Goal: Communication & Community: Answer question/provide support

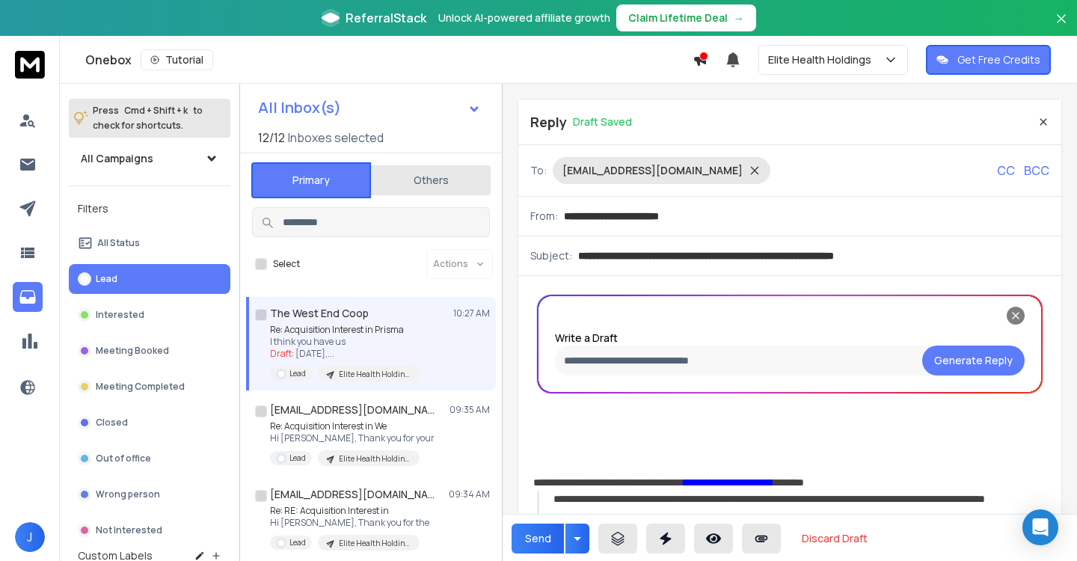
scroll to position [180, 0]
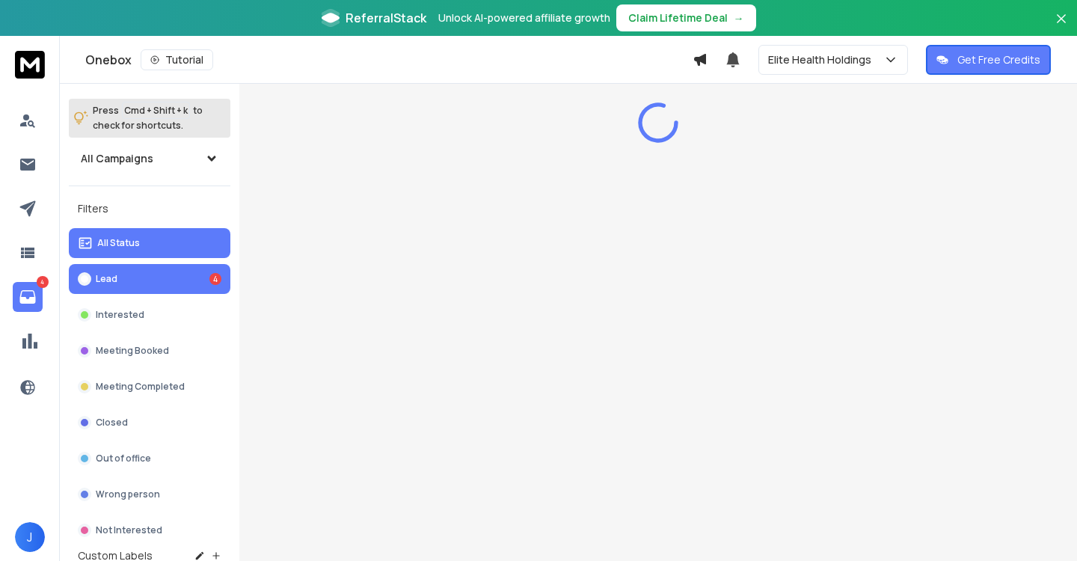
click at [124, 277] on button "Lead 4" at bounding box center [150, 279] width 162 height 30
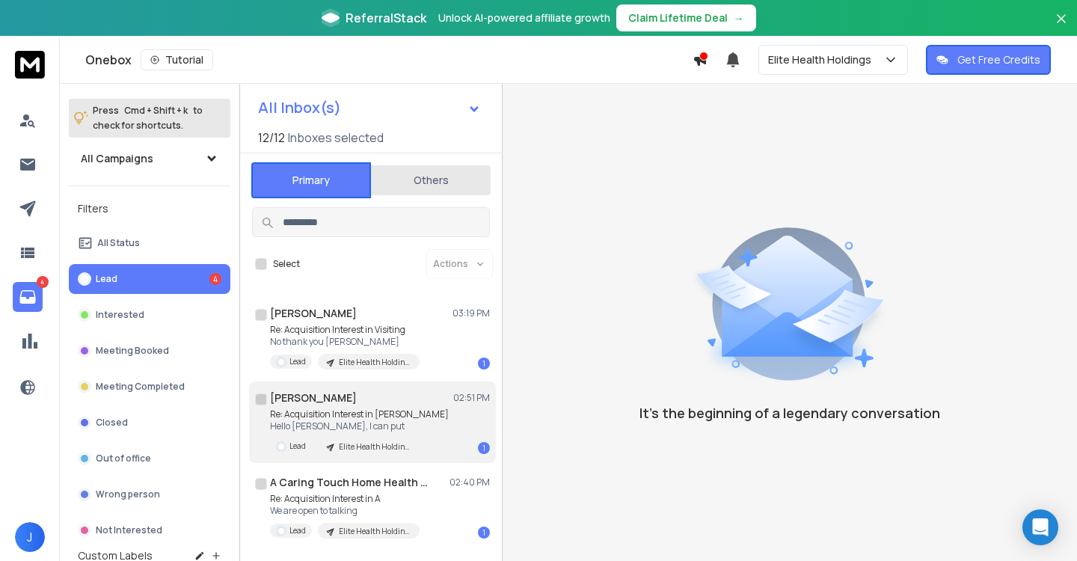
click at [389, 423] on p "Hello [PERSON_NAME], I can put" at bounding box center [359, 426] width 179 height 12
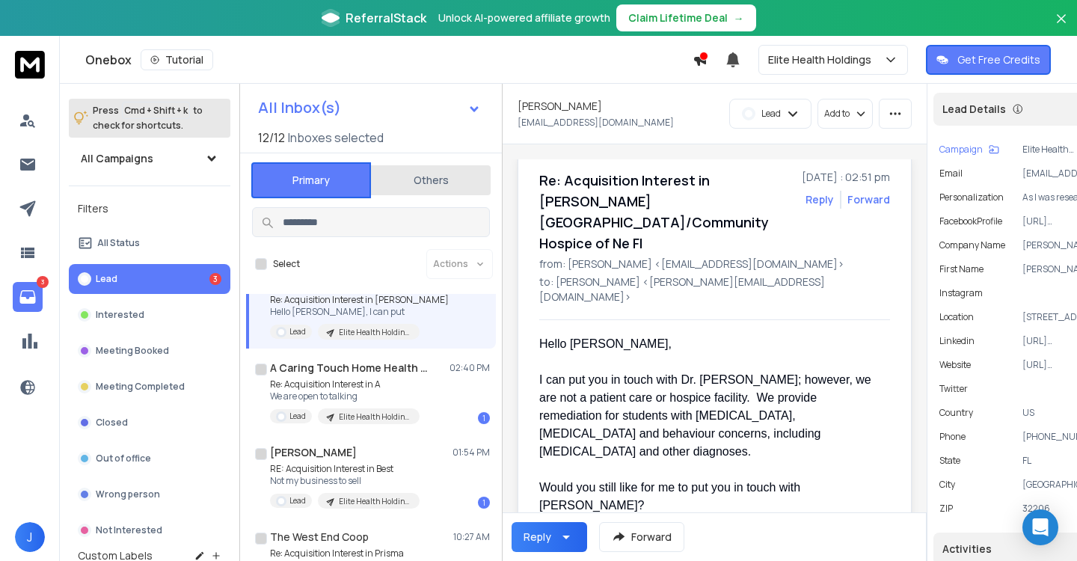
scroll to position [150, 0]
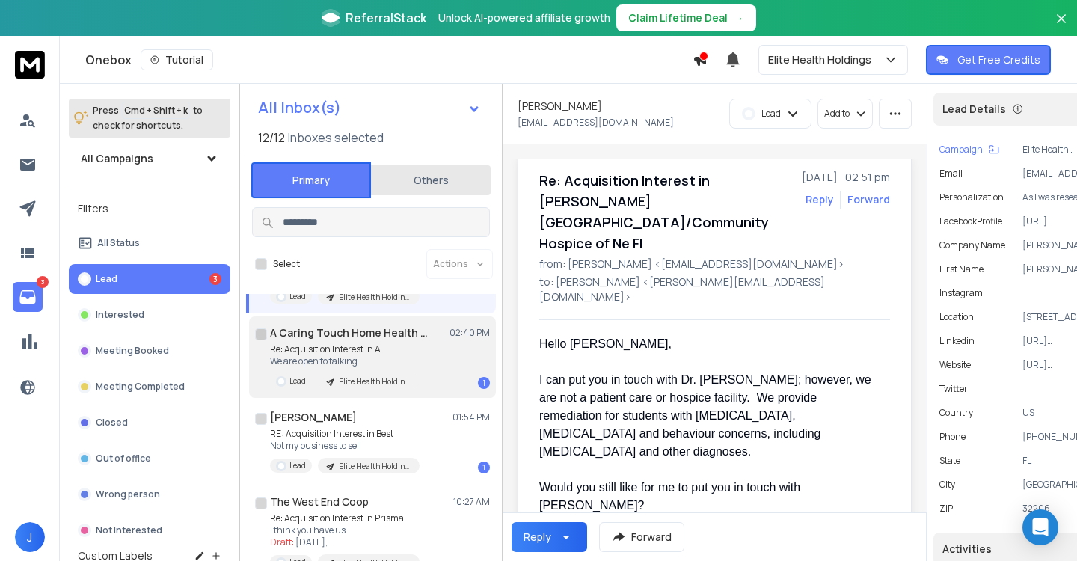
click at [397, 349] on p "Re: Acquisition Interest in A" at bounding box center [345, 349] width 150 height 12
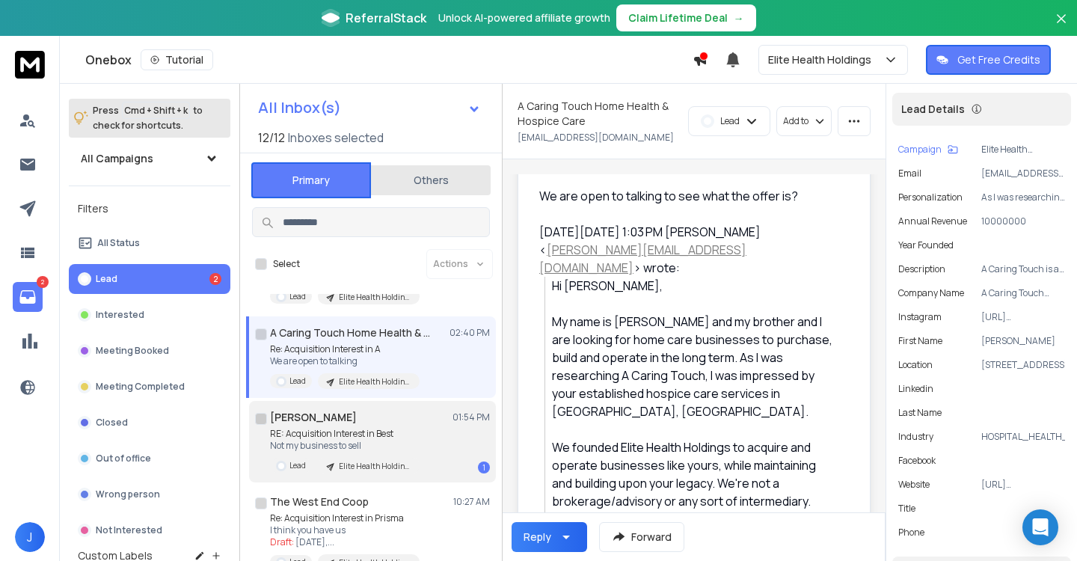
scroll to position [180, 0]
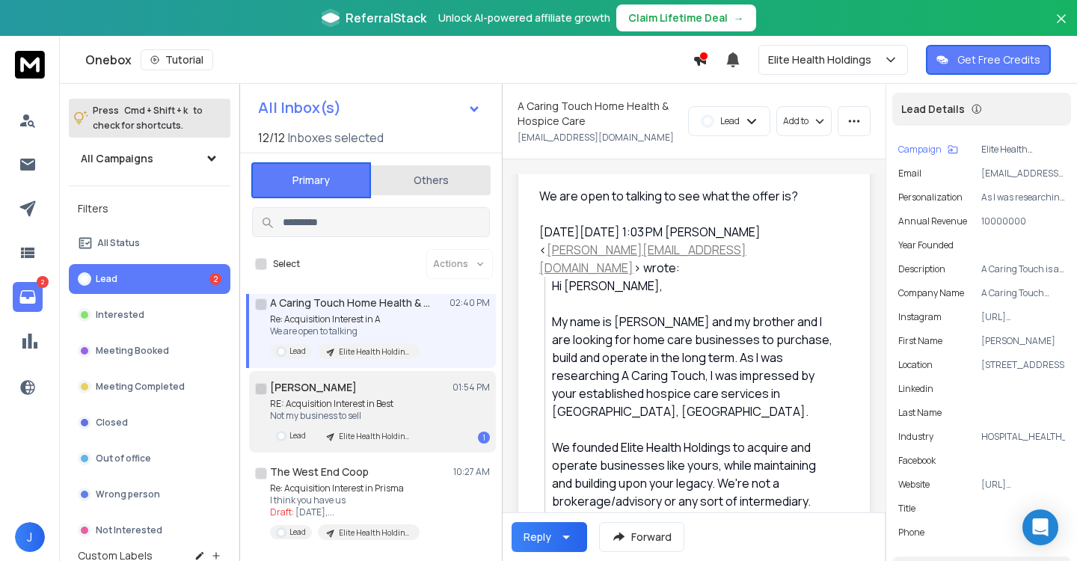
click at [400, 411] on p "Not my business to sell" at bounding box center [345, 416] width 150 height 12
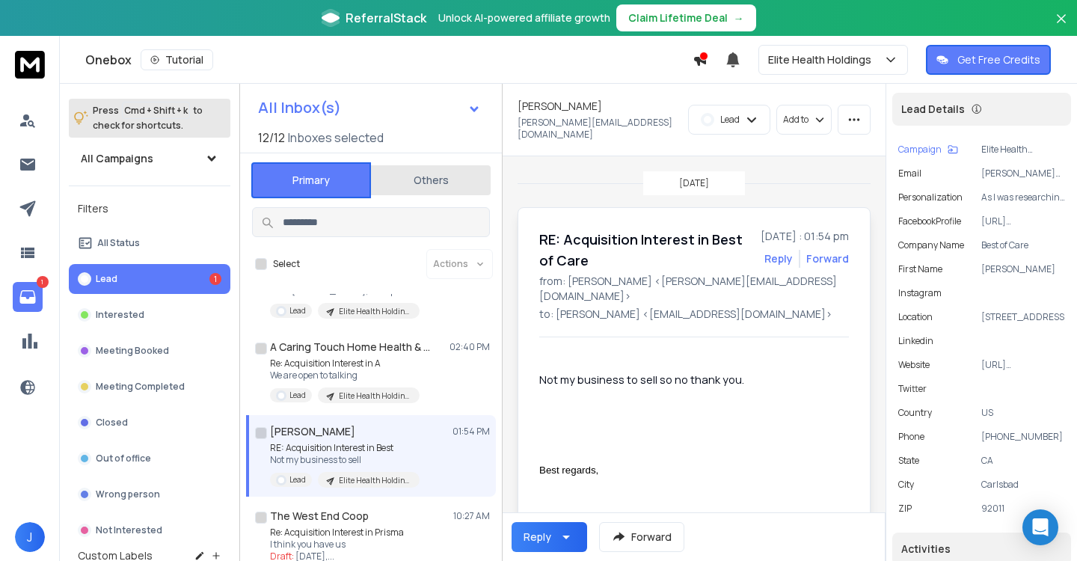
scroll to position [0, 0]
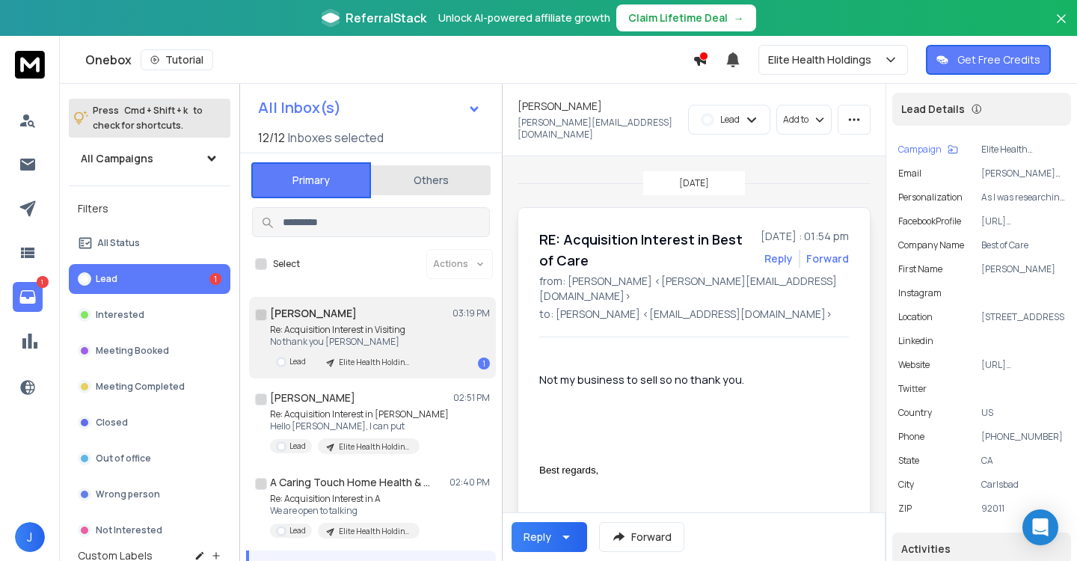
click at [388, 331] on p "Re: Acquisition Interest in Visiting" at bounding box center [345, 330] width 150 height 12
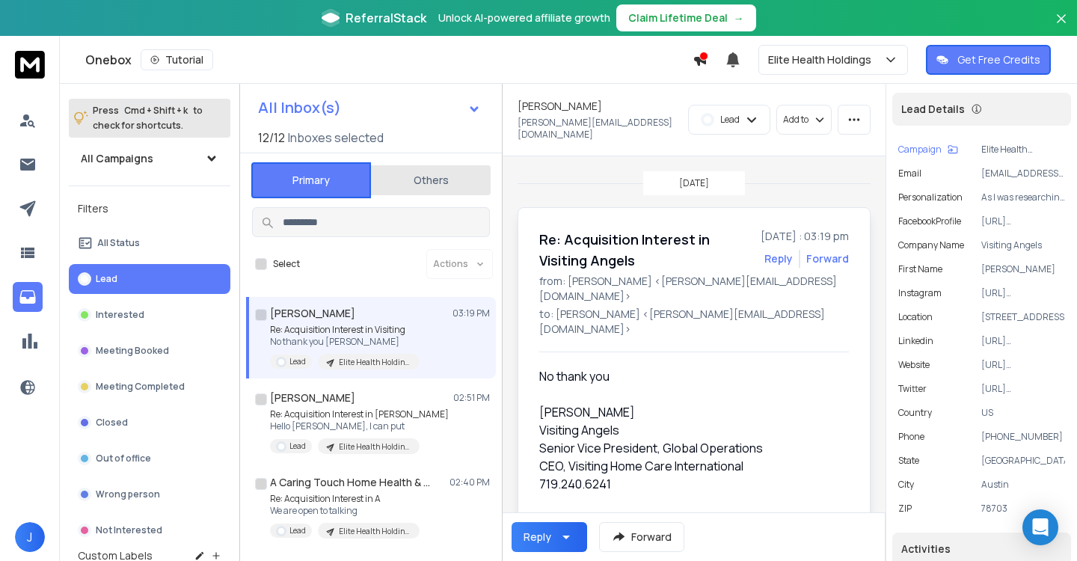
click at [736, 94] on div "[PERSON_NAME] [PERSON_NAME] [PERSON_NAME][EMAIL_ADDRESS][DOMAIN_NAME] Lead Add …" at bounding box center [694, 120] width 383 height 73
click at [736, 105] on div "Lead" at bounding box center [729, 119] width 81 height 28
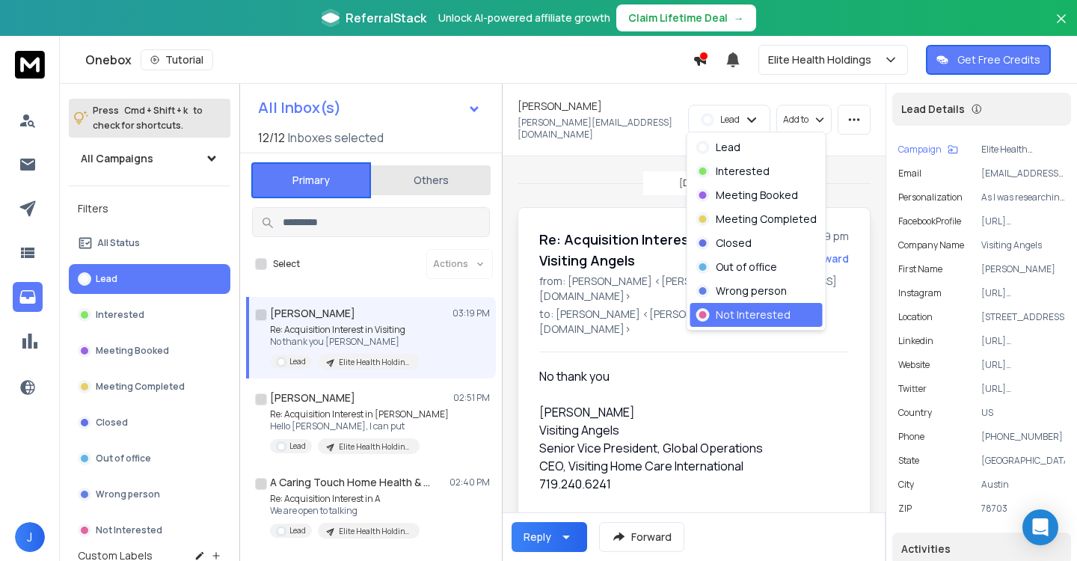
click at [731, 326] on div "Not Interested" at bounding box center [757, 315] width 132 height 24
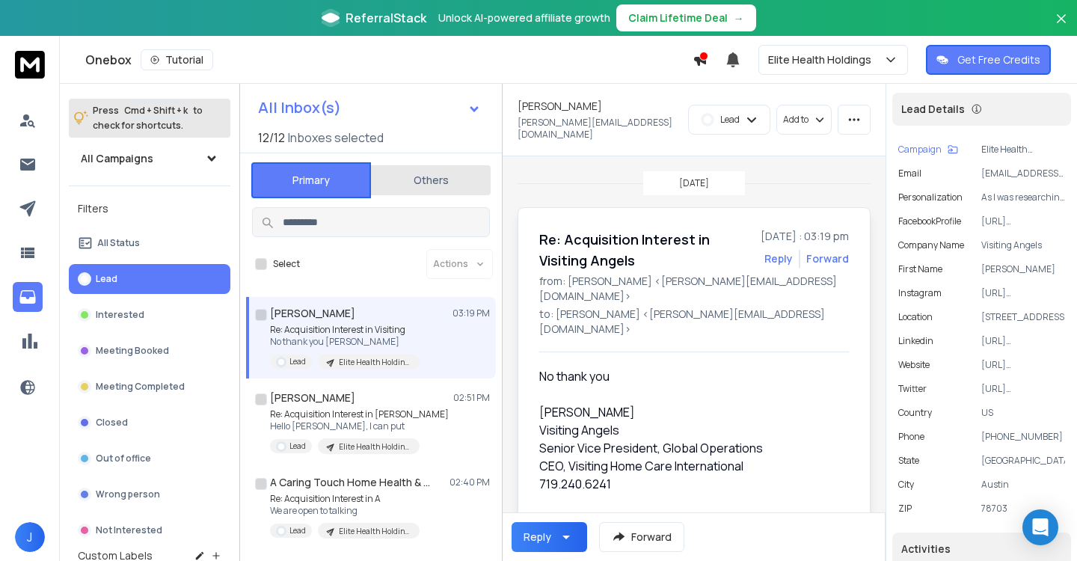
click at [729, 114] on p "Lead" at bounding box center [729, 120] width 19 height 12
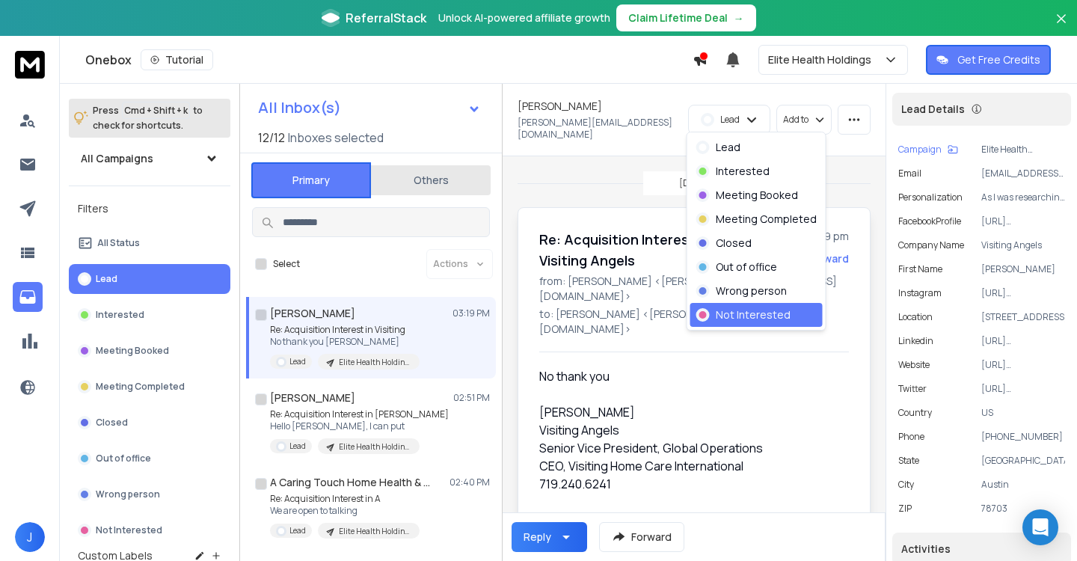
click at [722, 313] on p "Not Interested" at bounding box center [753, 314] width 75 height 15
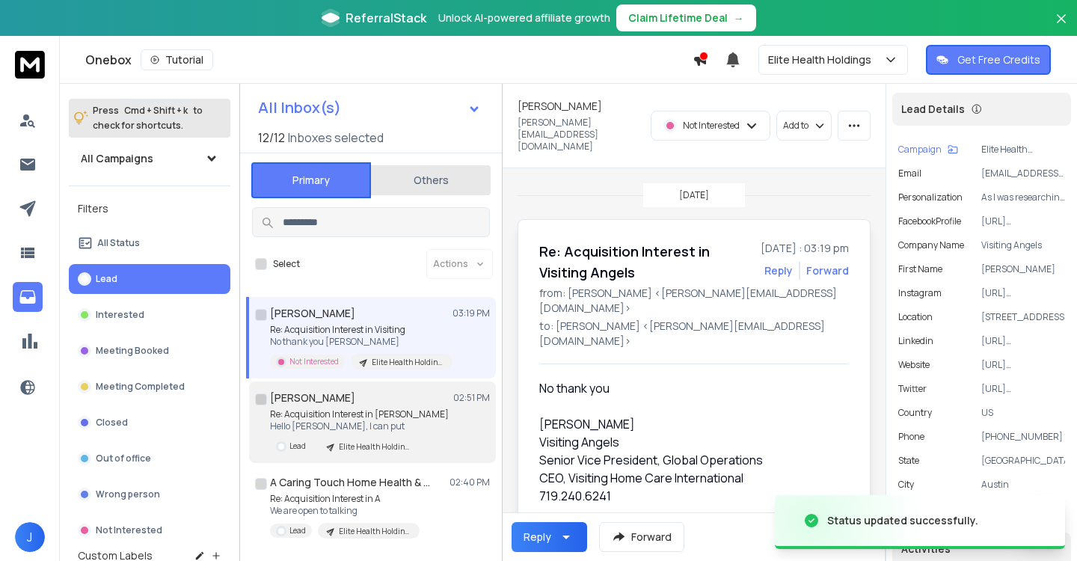
click at [366, 413] on p "Re: Acquisition Interest in [PERSON_NAME]" at bounding box center [359, 414] width 179 height 12
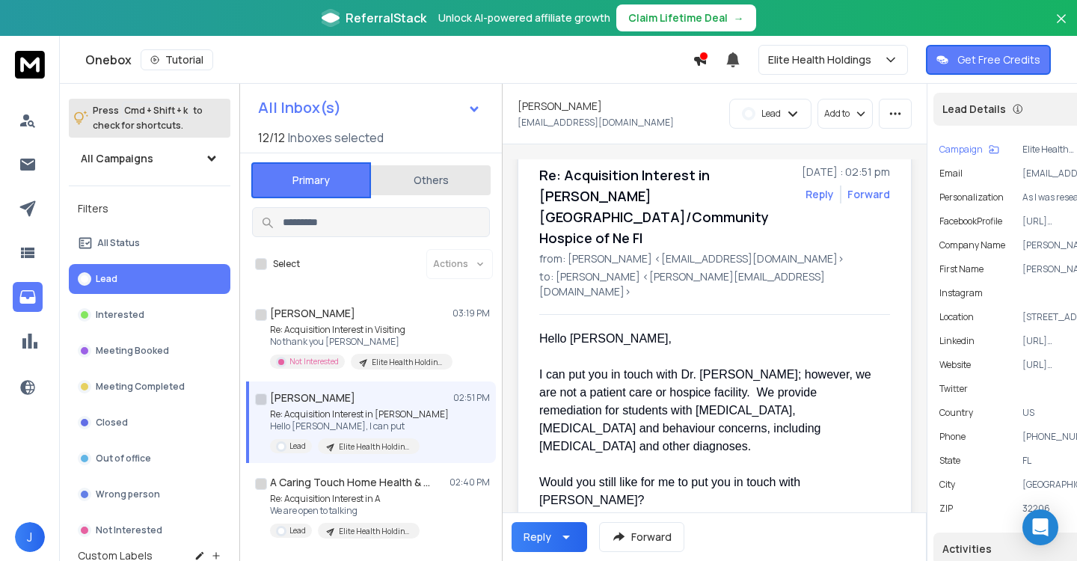
scroll to position [55, 0]
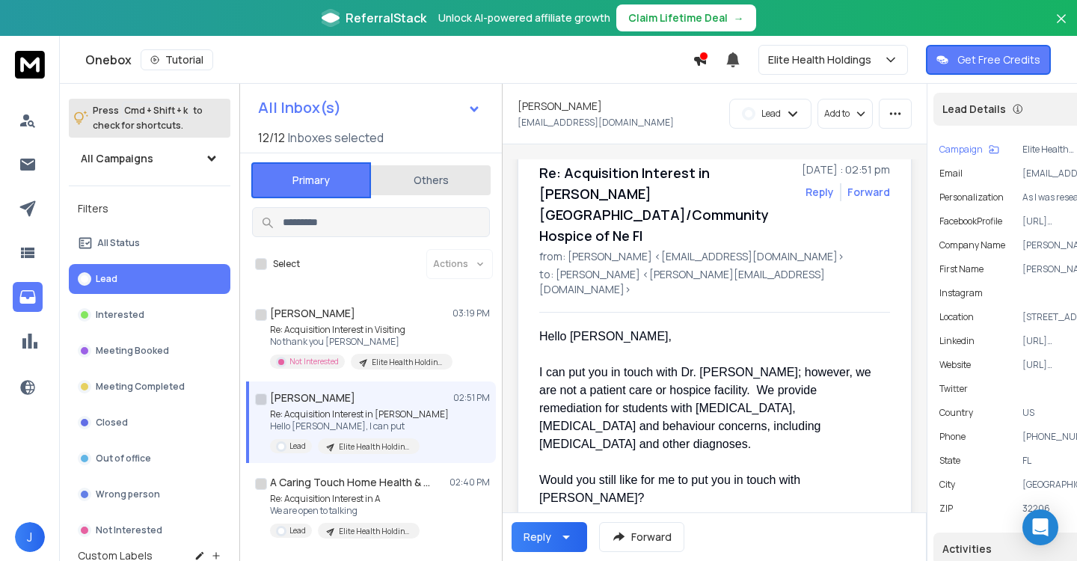
click at [834, 196] on button "Reply" at bounding box center [820, 192] width 28 height 15
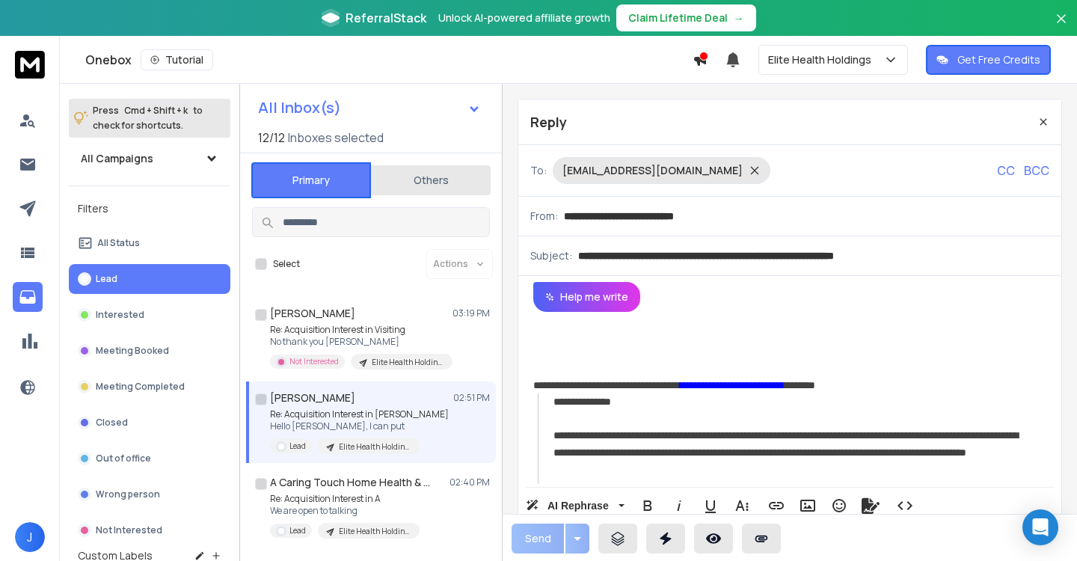
click at [574, 306] on button "Help me write" at bounding box center [586, 297] width 107 height 30
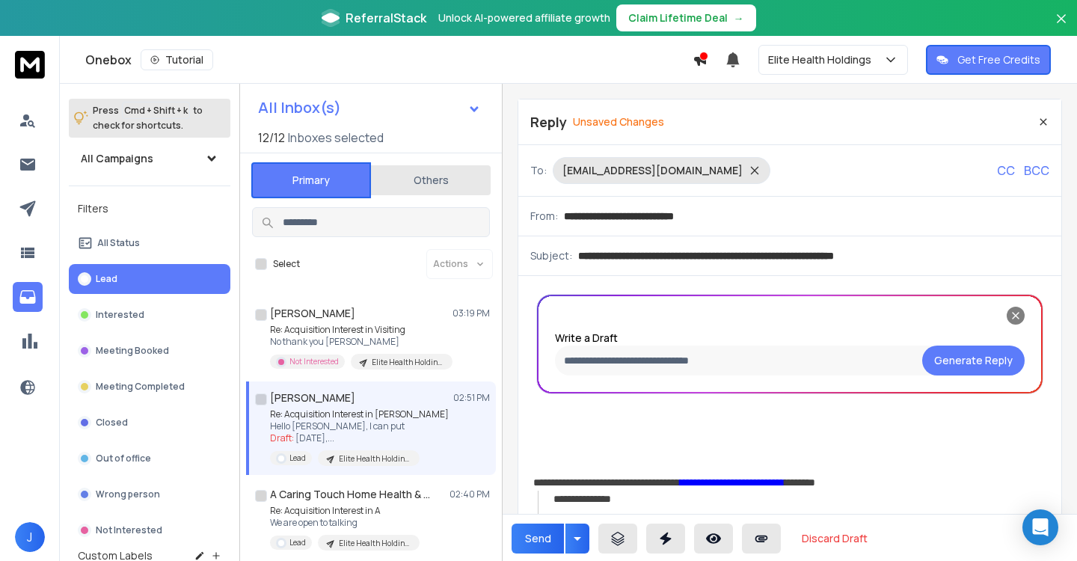
click at [607, 355] on input "text" at bounding box center [790, 361] width 470 height 30
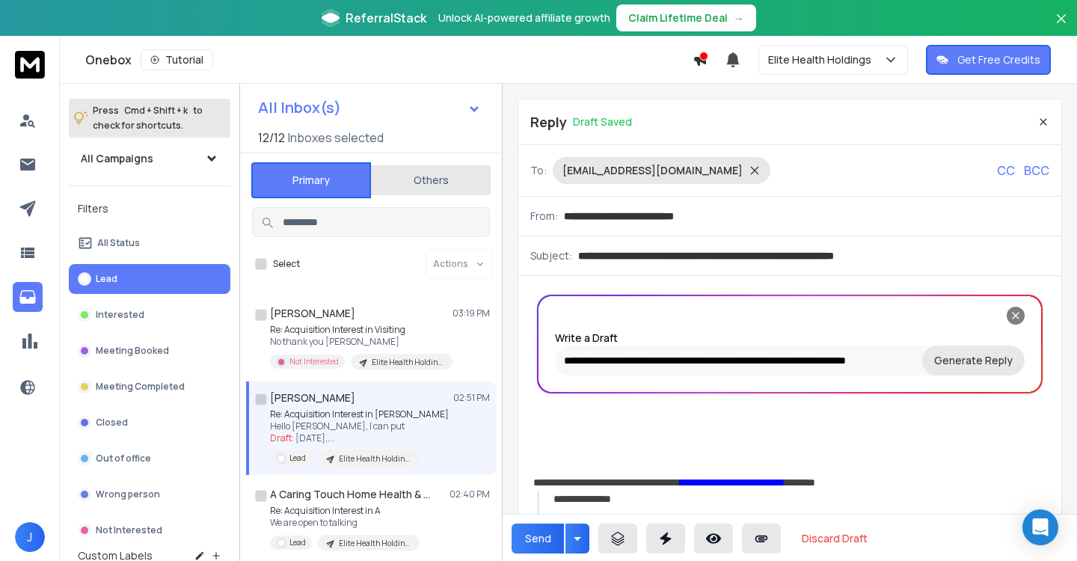
type input "**********"
click at [930, 366] on button "Generate Reply" at bounding box center [973, 361] width 102 height 30
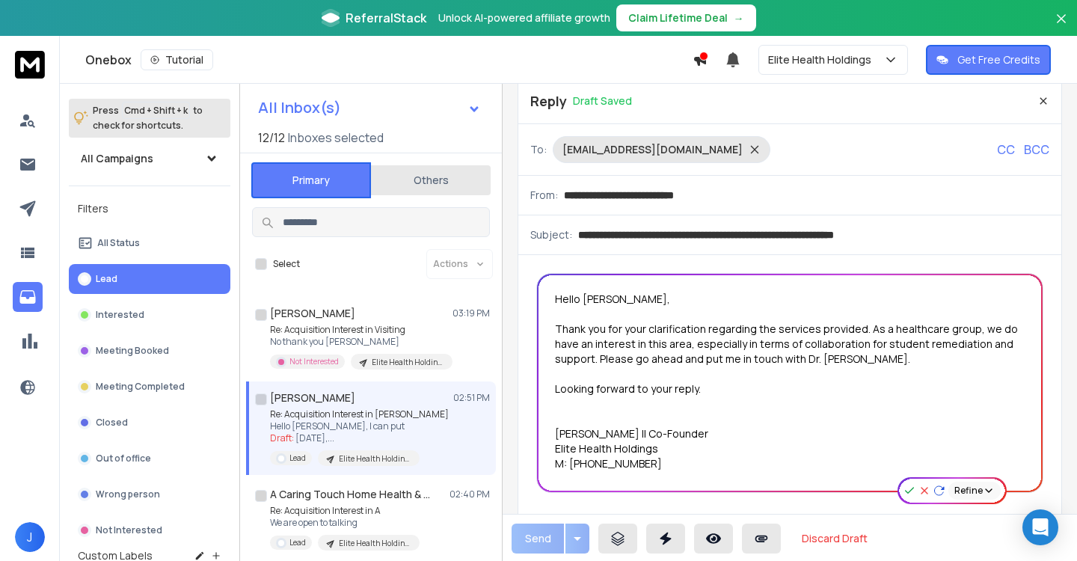
scroll to position [22, 0]
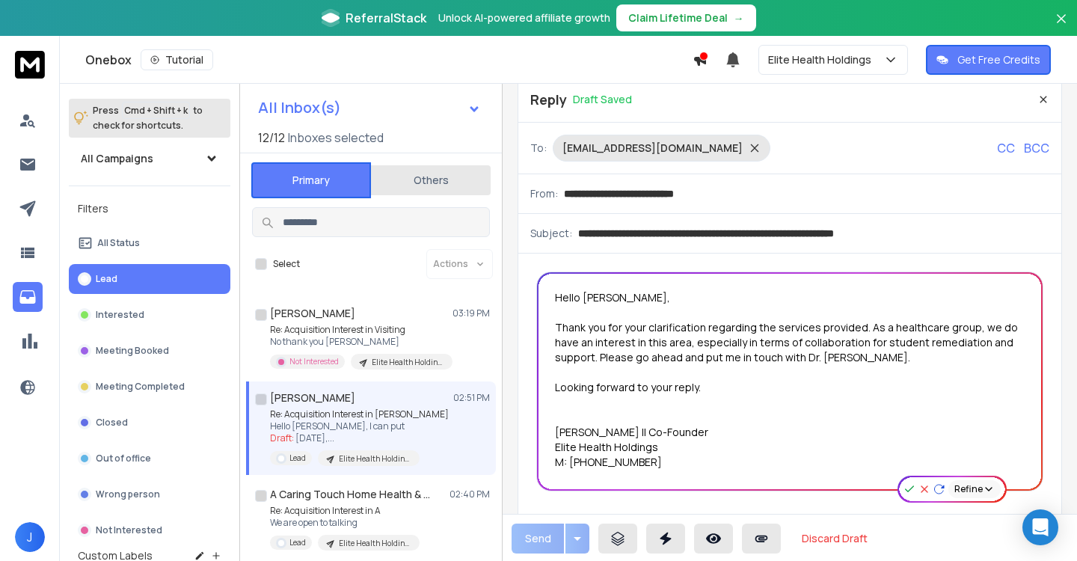
click at [910, 489] on icon at bounding box center [910, 489] width 12 height 12
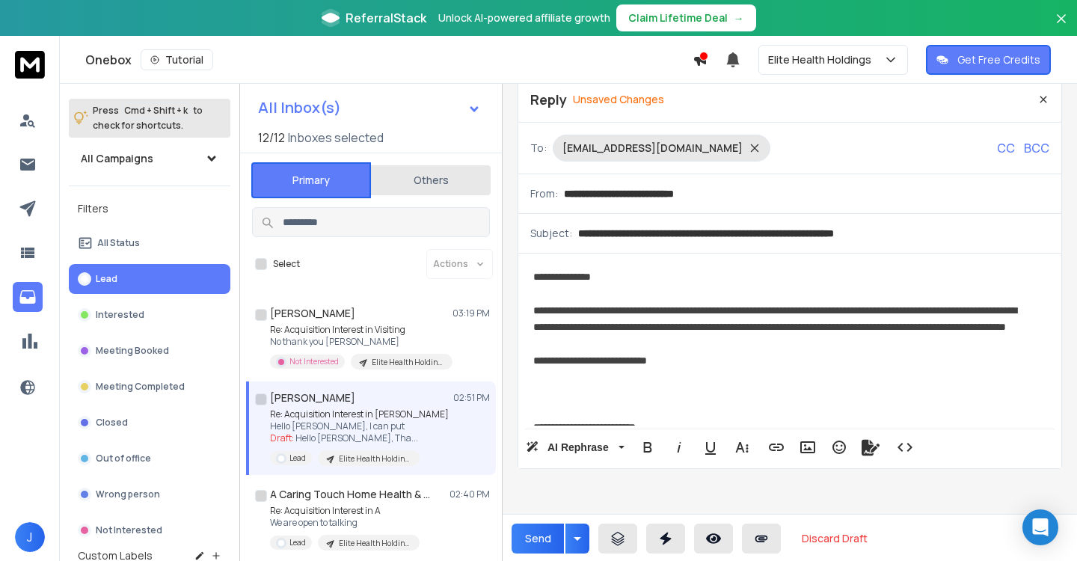
scroll to position [0, 0]
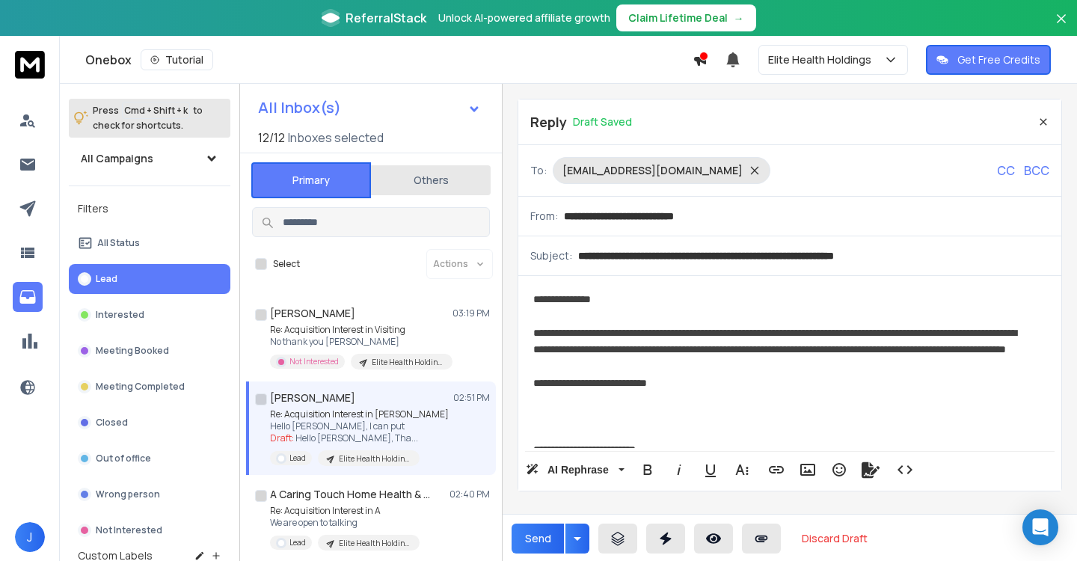
click at [540, 532] on button "Send" at bounding box center [538, 539] width 52 height 30
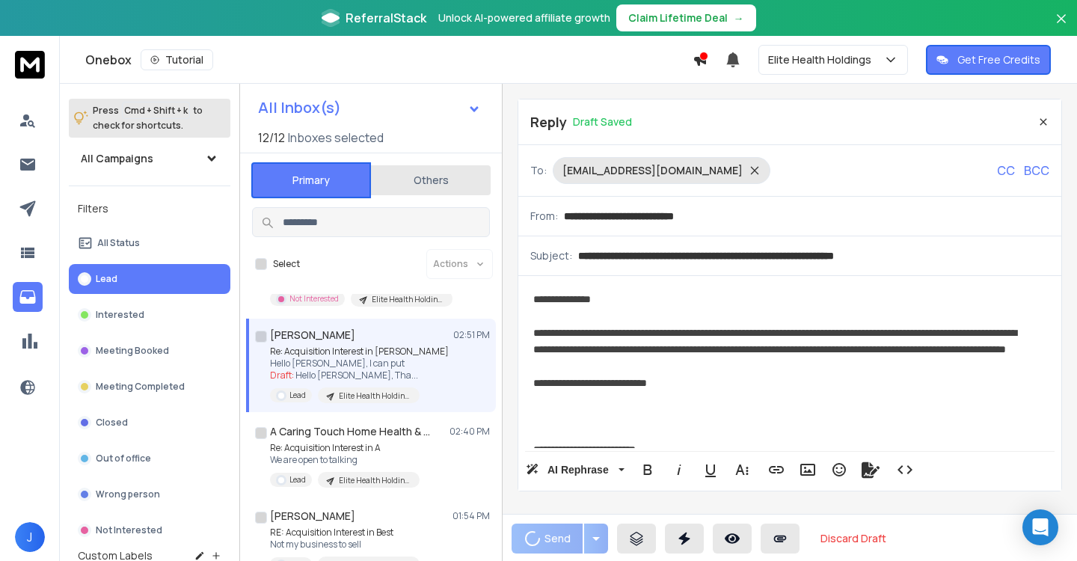
scroll to position [67, 0]
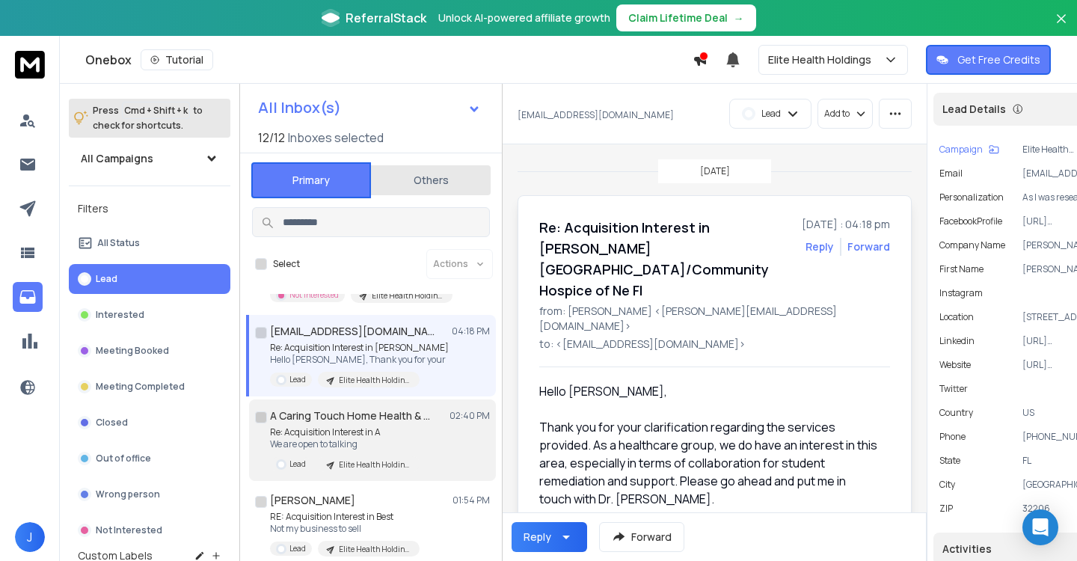
click at [411, 438] on p "We are open to talking" at bounding box center [345, 444] width 150 height 12
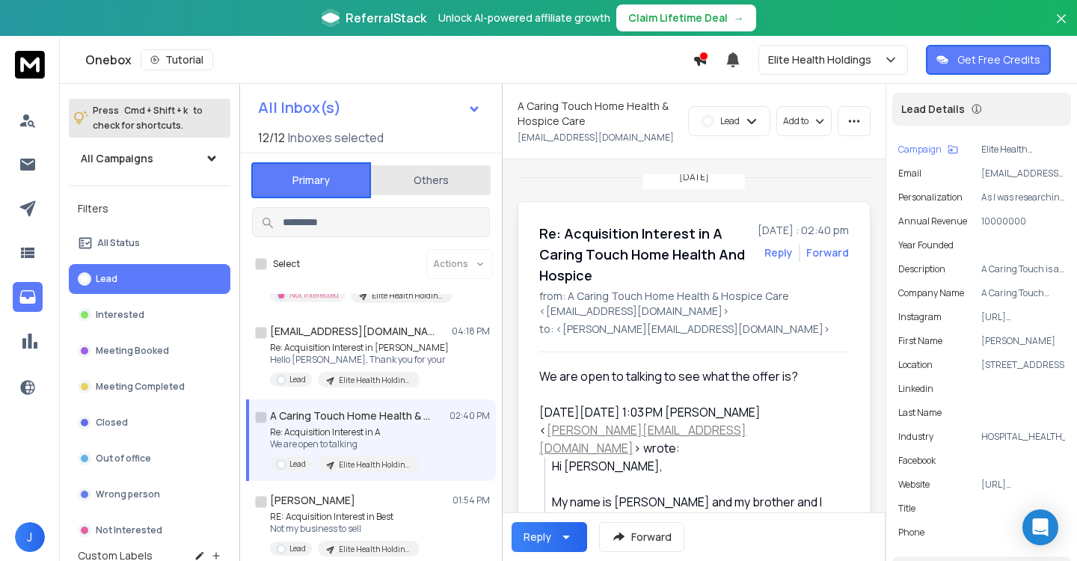
scroll to position [36, 0]
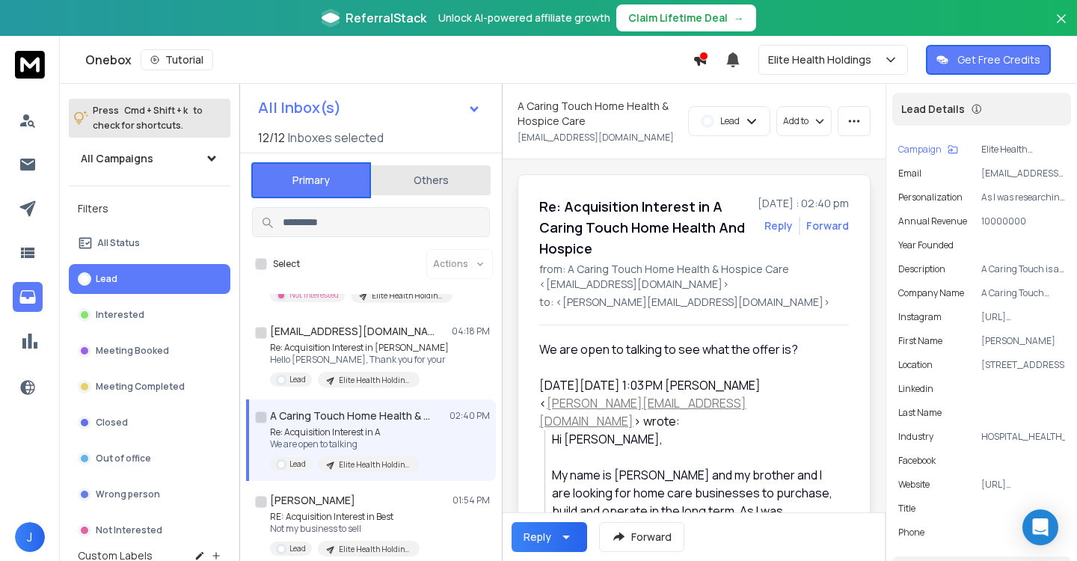
click at [534, 542] on div "Reply" at bounding box center [538, 537] width 28 height 15
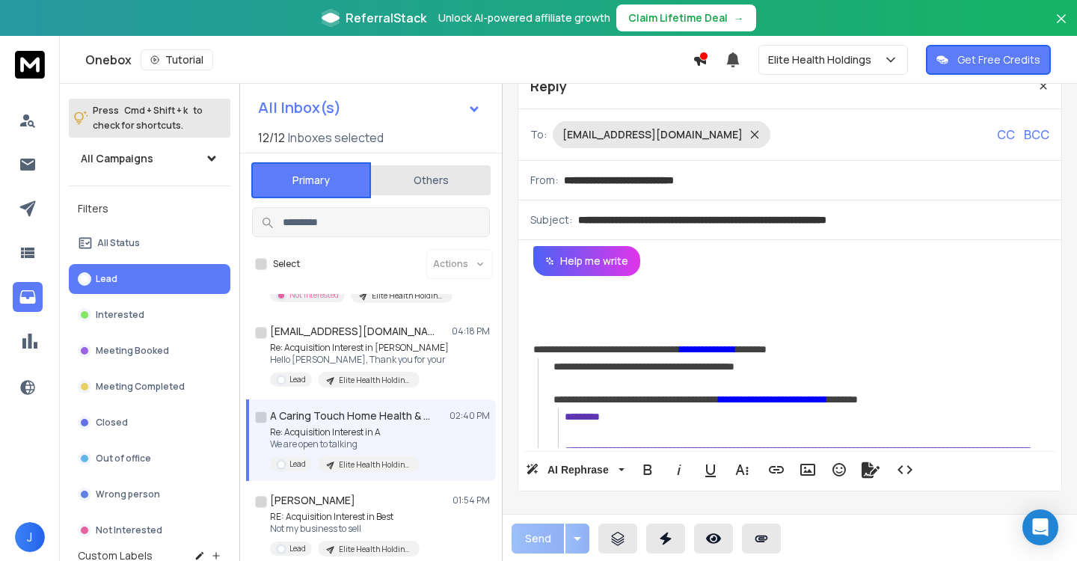
scroll to position [0, 0]
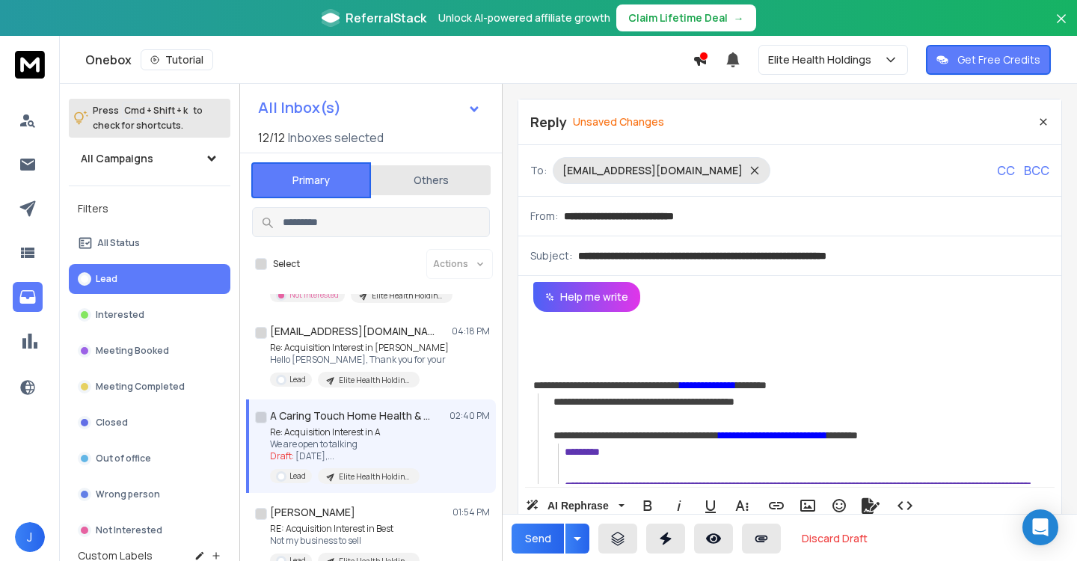
click at [590, 293] on button "Help me write" at bounding box center [586, 297] width 107 height 30
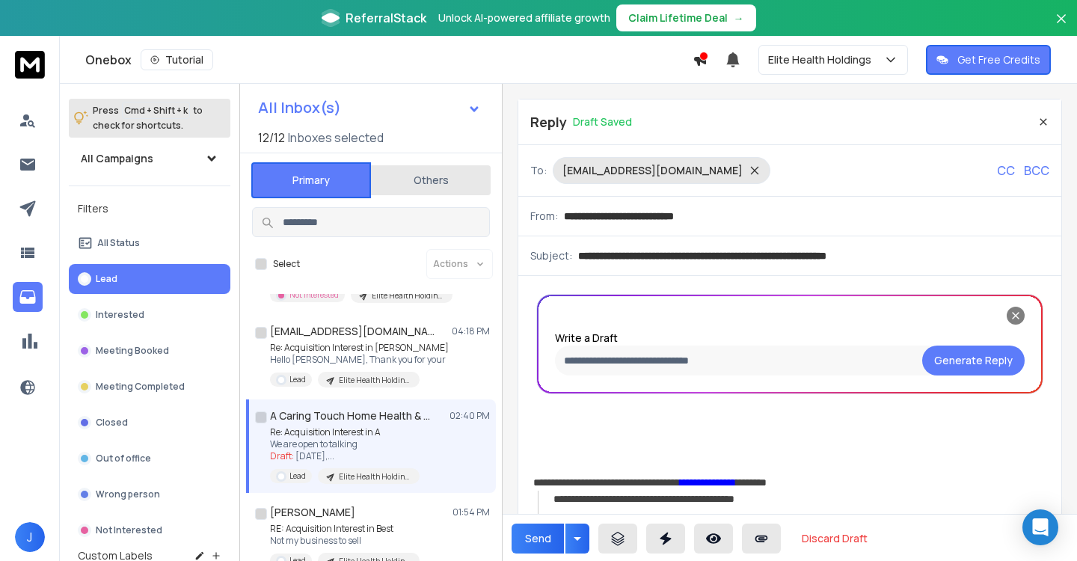
click at [632, 370] on input "text" at bounding box center [790, 361] width 470 height 30
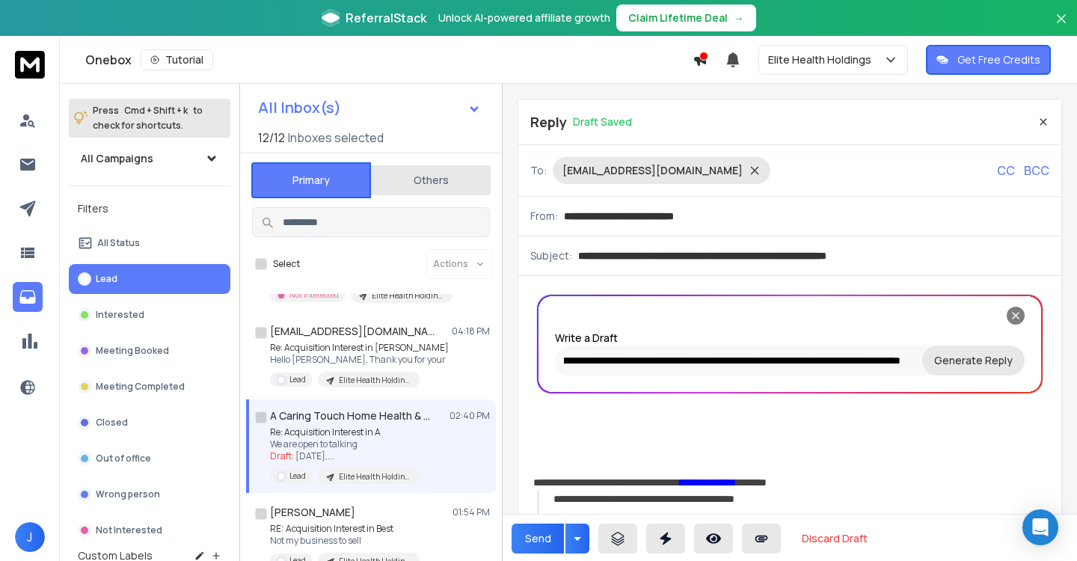
type input "**********"
click at [957, 364] on button "Generate Reply" at bounding box center [973, 361] width 102 height 30
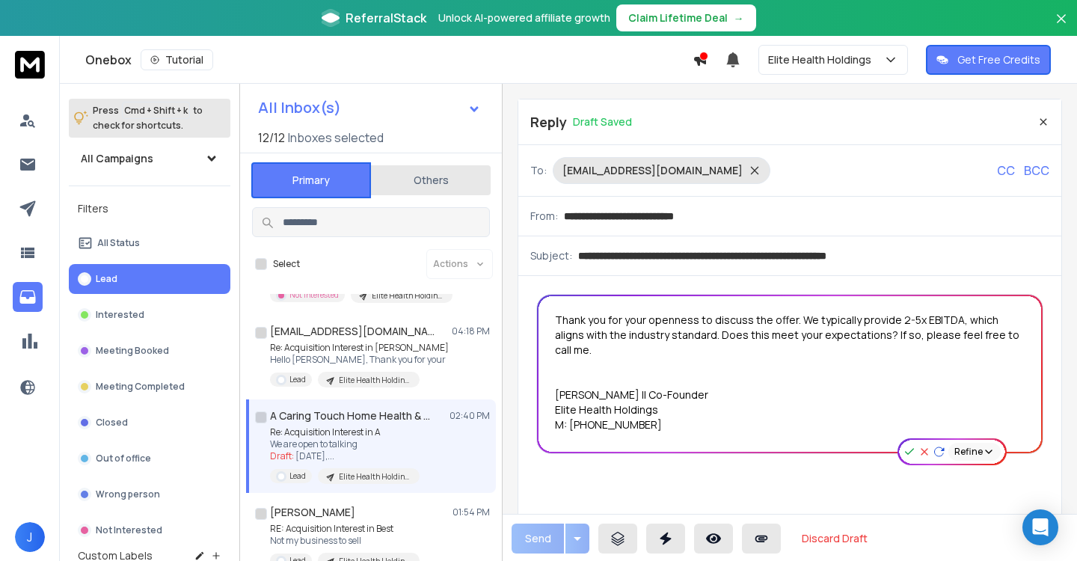
click at [906, 449] on polyline at bounding box center [910, 451] width 8 height 5
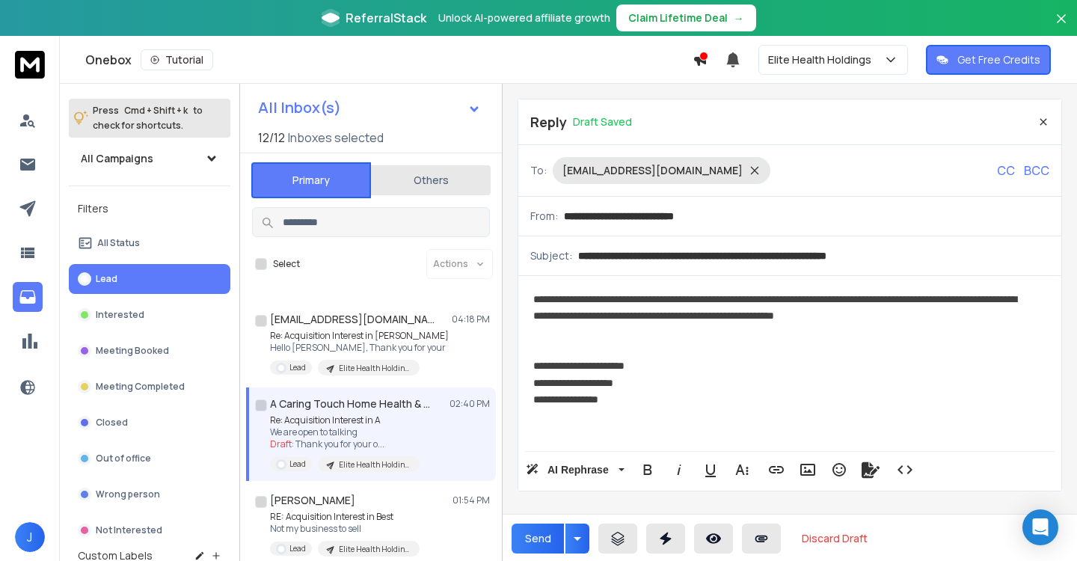
scroll to position [80, 0]
click at [533, 539] on button "Send" at bounding box center [538, 539] width 52 height 30
